Goal: Task Accomplishment & Management: Manage account settings

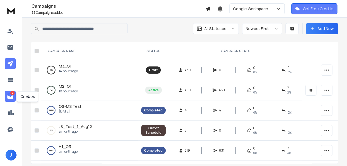
click at [11, 97] on icon at bounding box center [10, 96] width 6 height 5
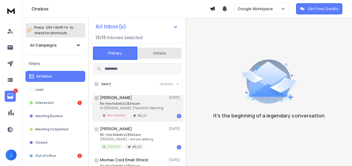
scroll to position [5, 0]
click at [153, 104] on div "Re: How Robotics OEMs are Hi [PERSON_NAME], Thanks for reaching Not Interested …" at bounding box center [140, 109] width 81 height 17
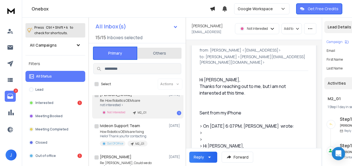
scroll to position [102, 0]
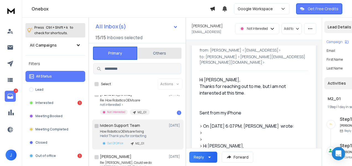
click at [157, 131] on div "How Robotics OEMs are fixing Hello! Thank you for contacting Out Of Office M2_G1" at bounding box center [140, 138] width 81 height 17
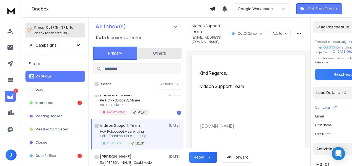
scroll to position [238, 0]
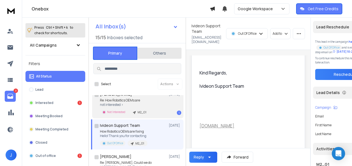
click at [166, 110] on div "Re: How Robotics OEMs are not interested > Not Interested M2_G1 1" at bounding box center [140, 106] width 81 height 17
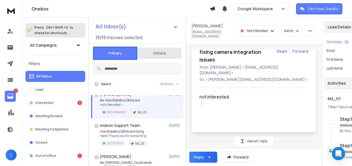
scroll to position [31, 0]
click at [260, 139] on span "1" at bounding box center [259, 141] width 2 height 5
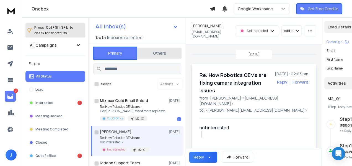
scroll to position [64, 0]
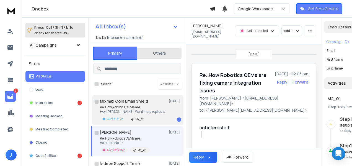
click at [129, 106] on p "Re: How Robotics OEMs are" at bounding box center [132, 107] width 65 height 4
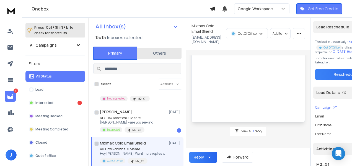
scroll to position [21, 0]
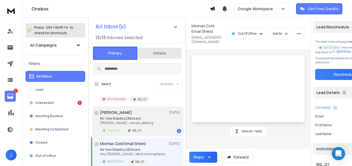
click at [136, 122] on p "[PERSON_NAME] – are you seeking" at bounding box center [126, 123] width 53 height 4
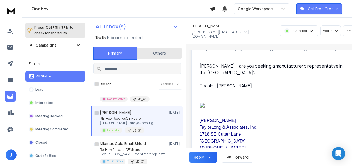
scroll to position [48, 0]
